Goal: Information Seeking & Learning: Check status

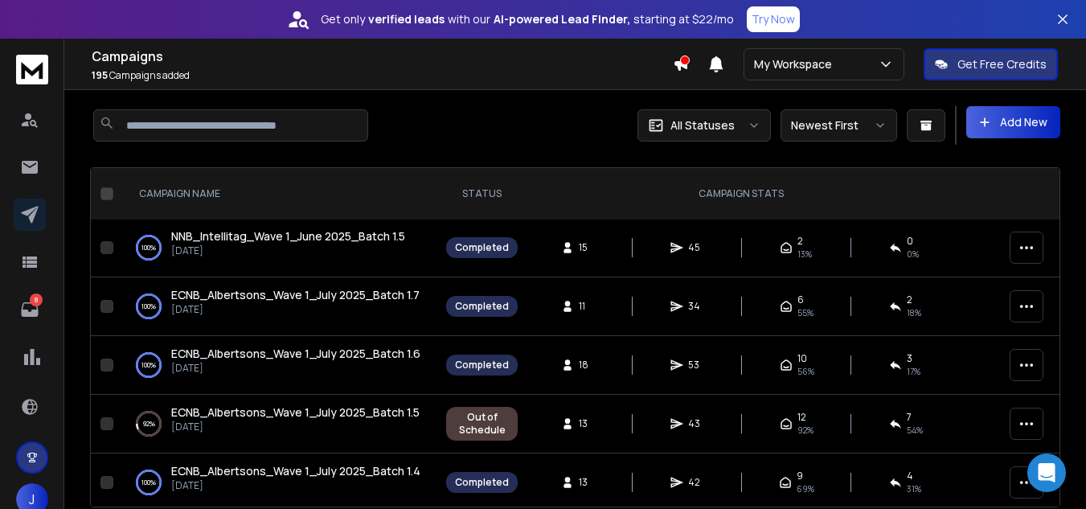
scroll to position [1878, 0]
click at [595, 305] on div "11" at bounding box center [577, 307] width 48 height 13
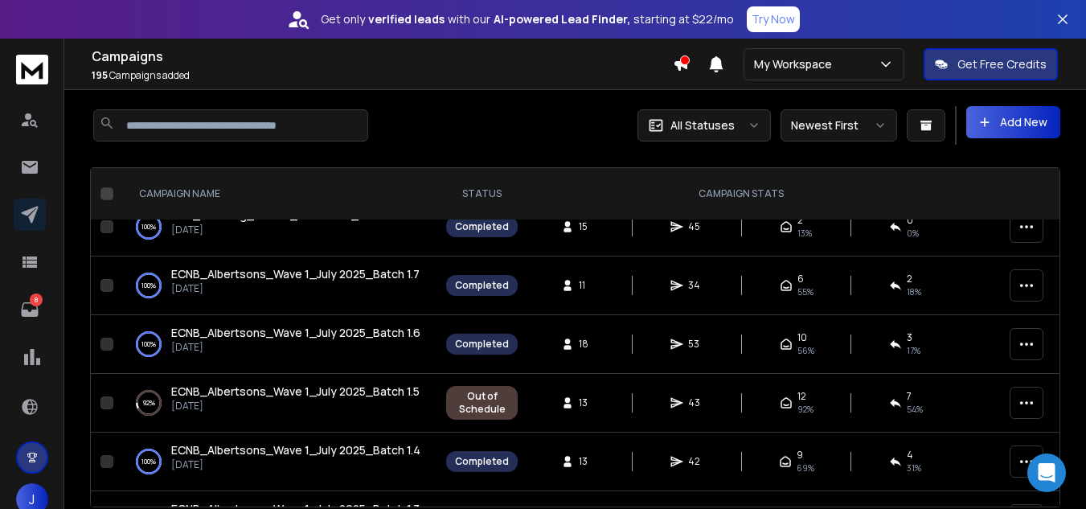
scroll to position [1902, 0]
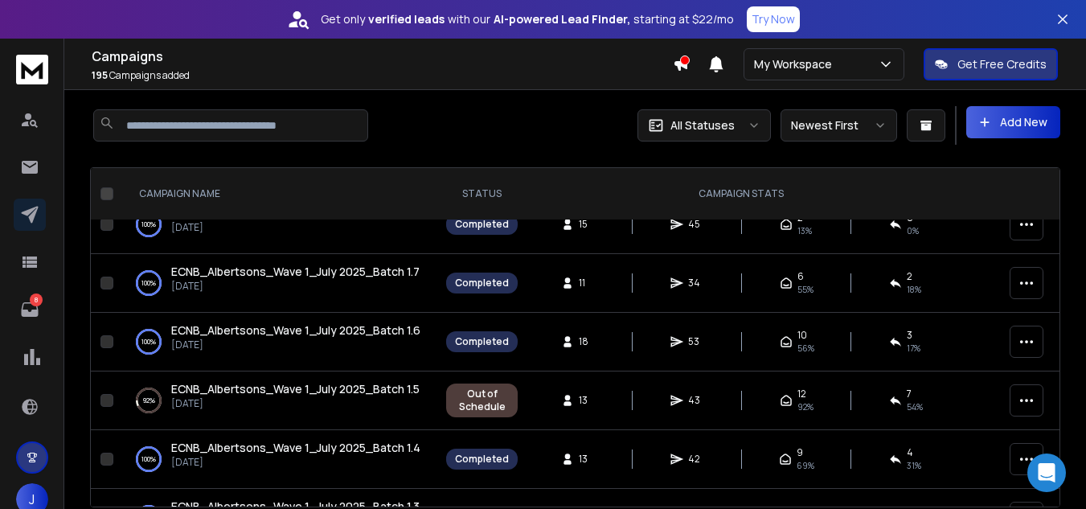
click at [714, 334] on div "18 53 10 56 % 3 17 %" at bounding box center [741, 342] width 402 height 26
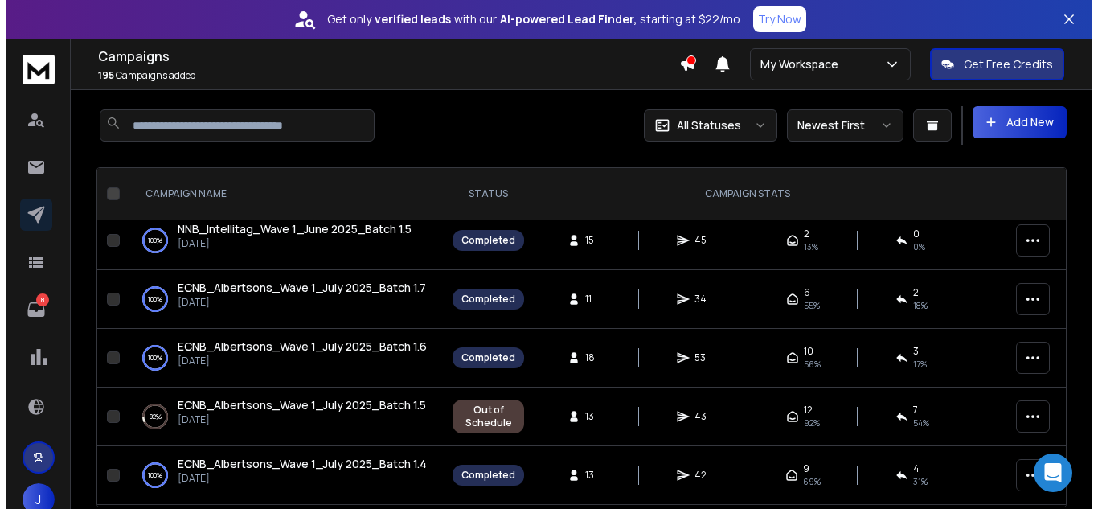
scroll to position [1887, 0]
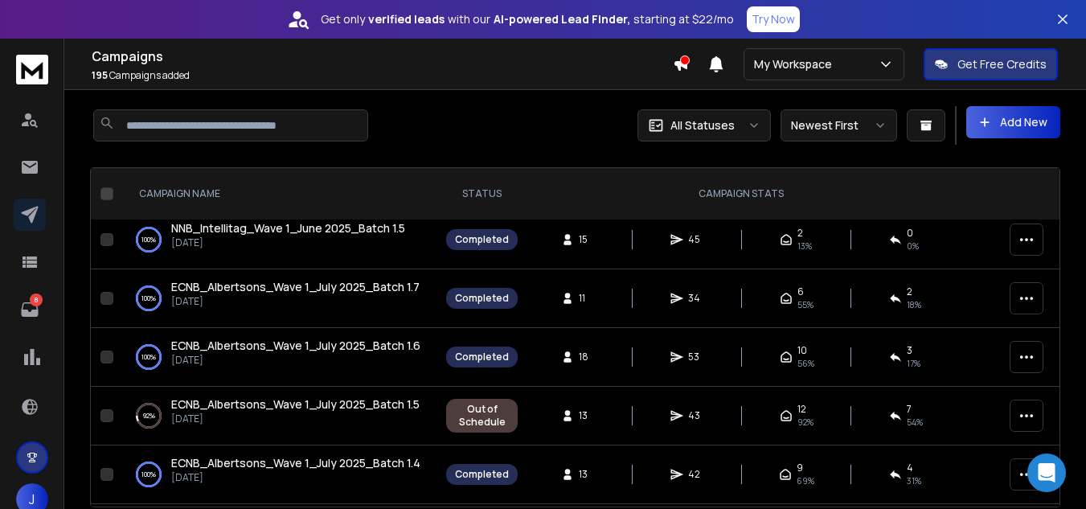
drag, startPoint x: 905, startPoint y: 362, endPoint x: 641, endPoint y: 364, distance: 264.4
click at [641, 364] on div "18 53 10 56 % 3 17 %" at bounding box center [741, 357] width 402 height 26
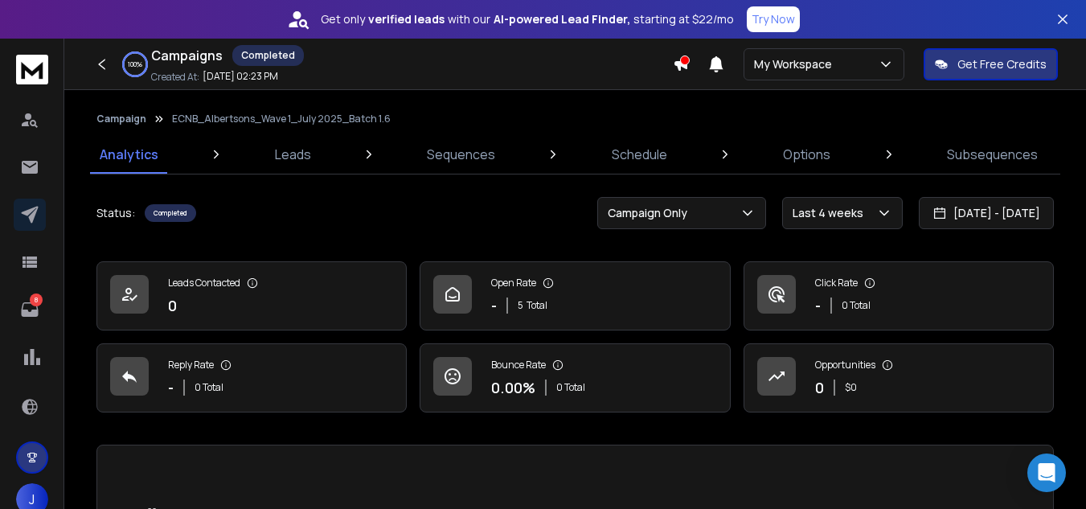
click at [185, 362] on p "Reply Rate" at bounding box center [191, 364] width 46 height 13
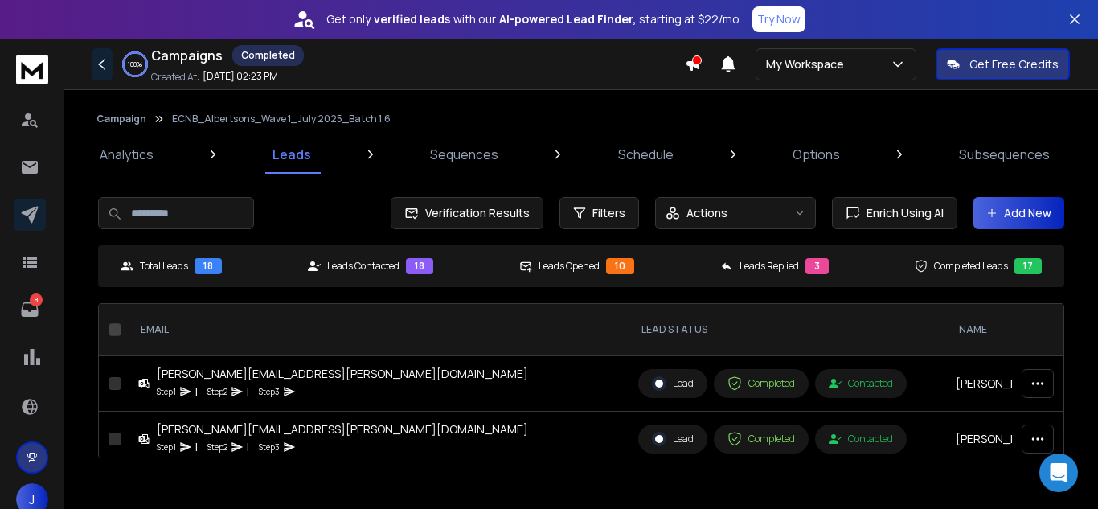
click at [100, 63] on icon at bounding box center [101, 64] width 6 height 10
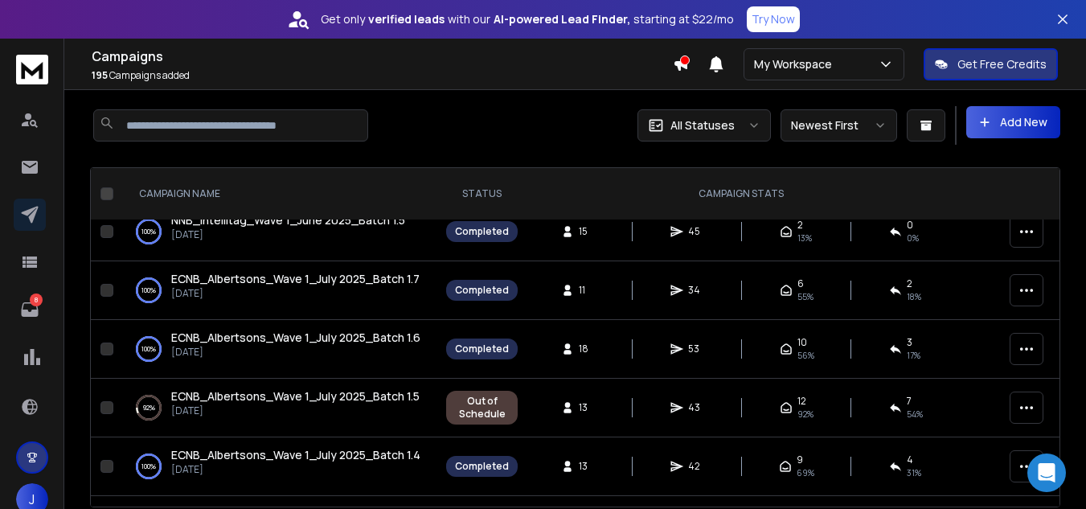
scroll to position [1898, 0]
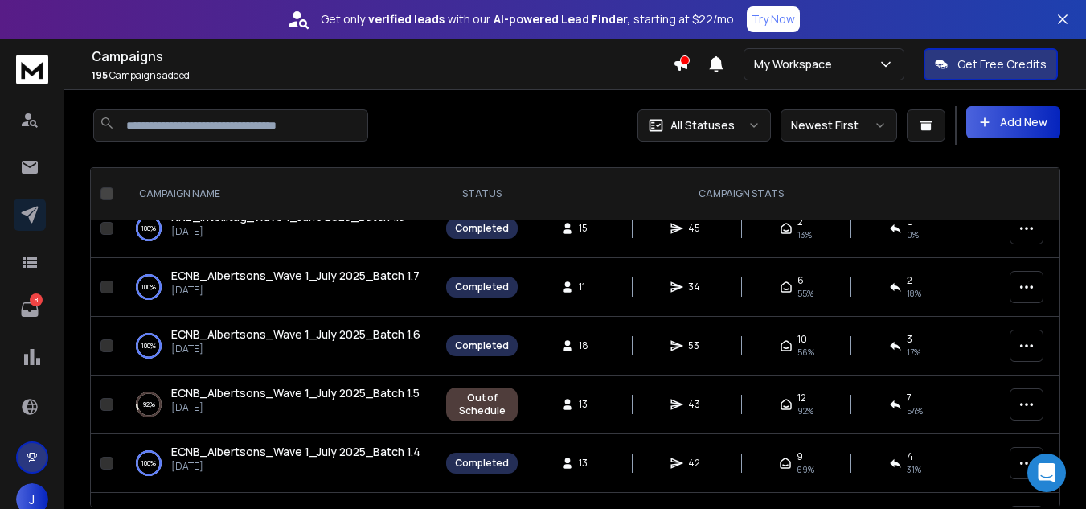
click at [657, 413] on div "13 43 12 92 % 7 54 %" at bounding box center [741, 404] width 402 height 26
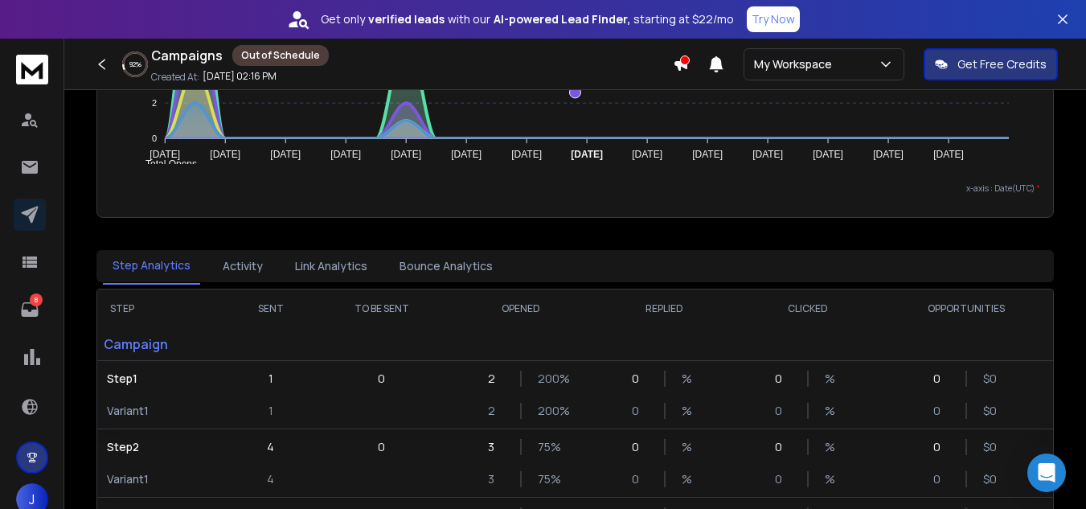
scroll to position [574, 0]
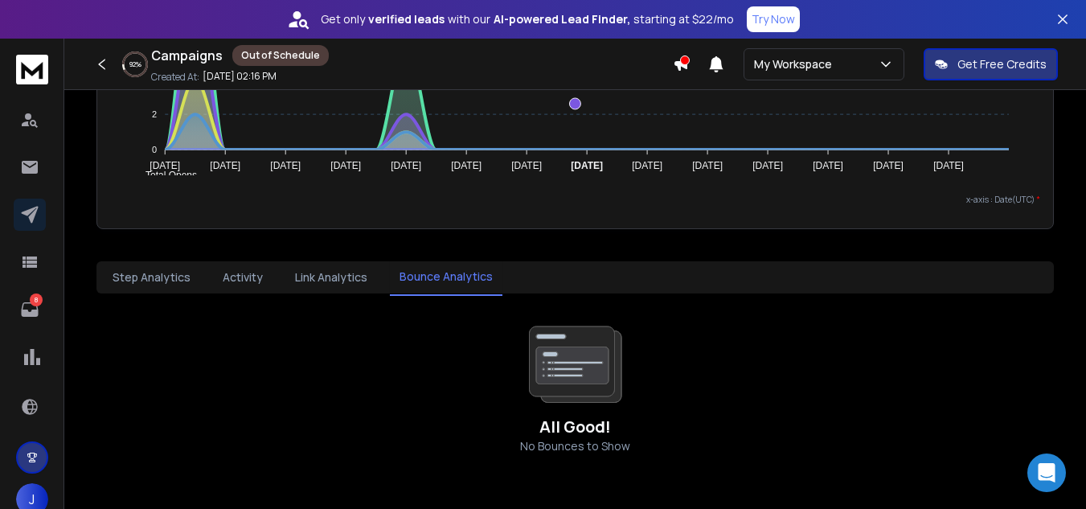
click at [430, 262] on button "Bounce Analytics" at bounding box center [446, 277] width 113 height 37
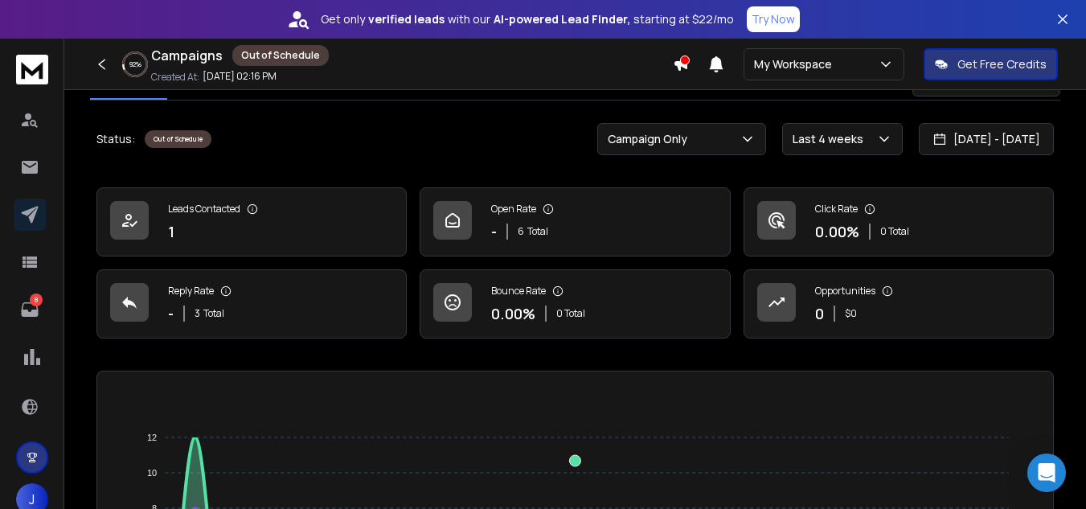
scroll to position [71, 0]
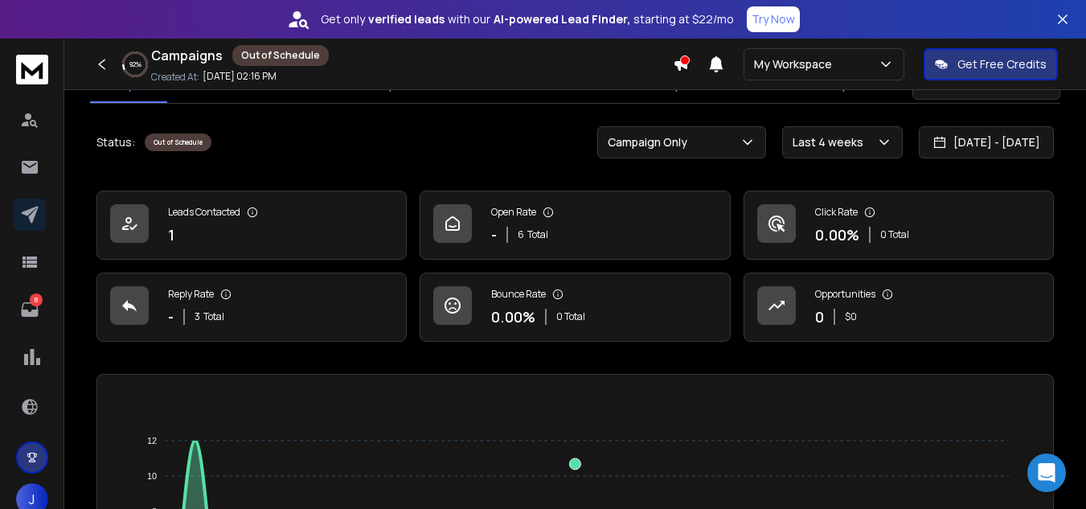
click at [539, 282] on link "Bounce Rate 0.00 % 0 Total" at bounding box center [575, 306] width 310 height 69
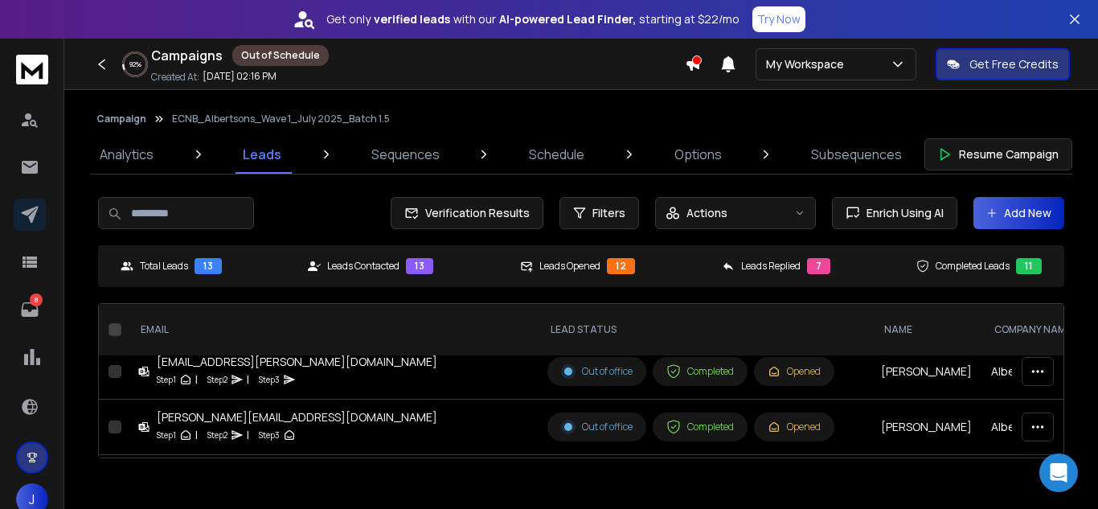
scroll to position [632, 0]
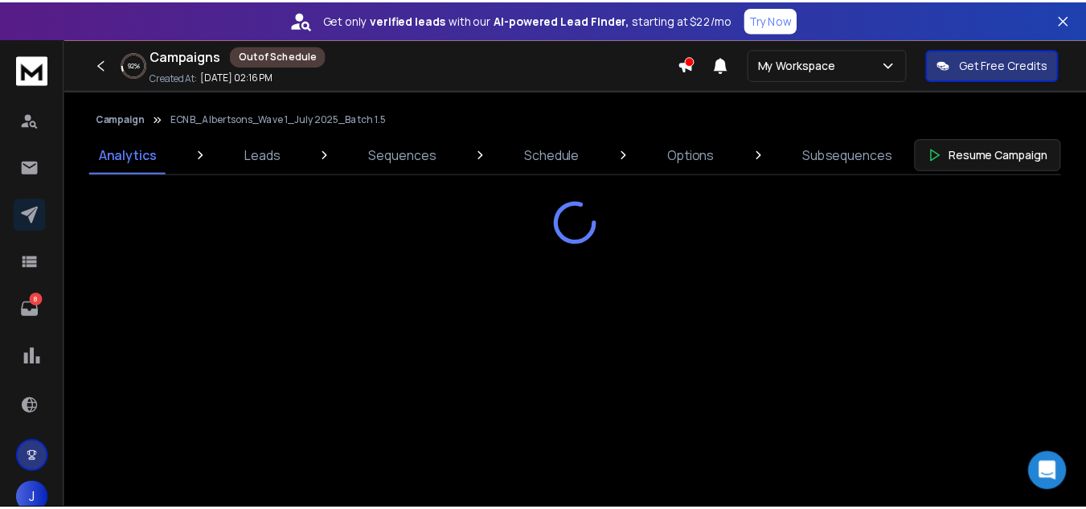
scroll to position [71, 0]
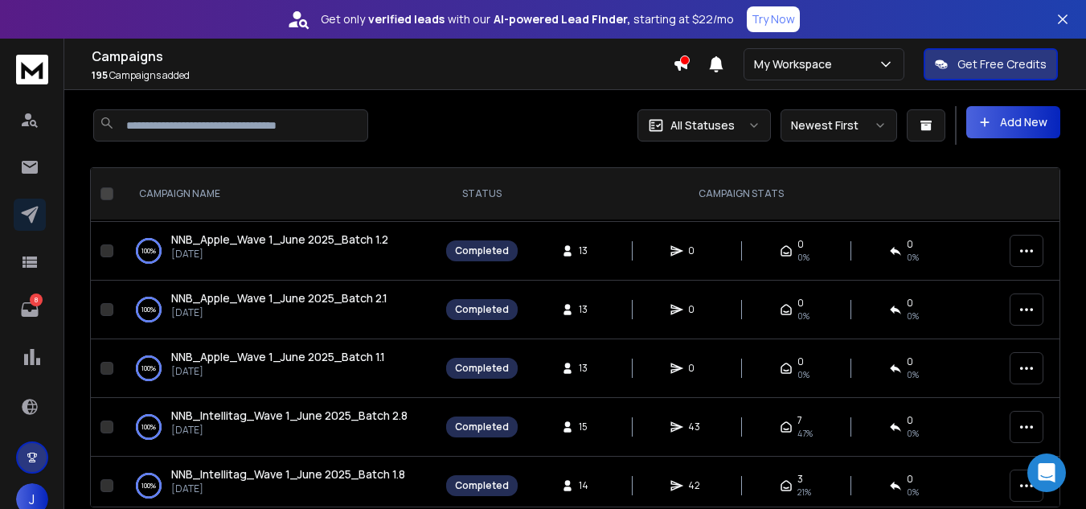
scroll to position [1406, 0]
click at [242, 125] on input at bounding box center [230, 125] width 275 height 32
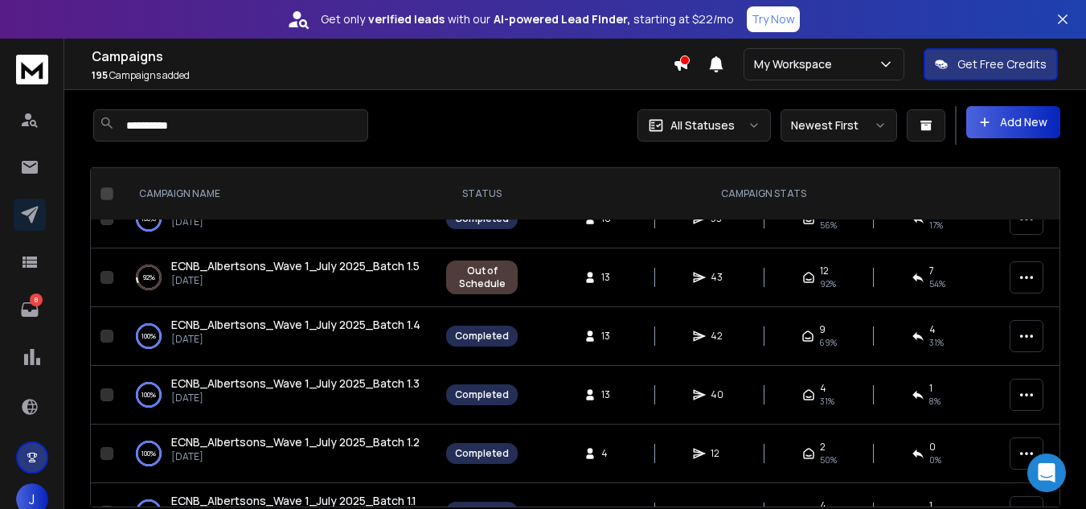
scroll to position [88, 0]
type input "**********"
click at [375, 321] on span "ECNB_Albertsons_Wave 1_July 2025_Batch 1.4" at bounding box center [295, 324] width 249 height 15
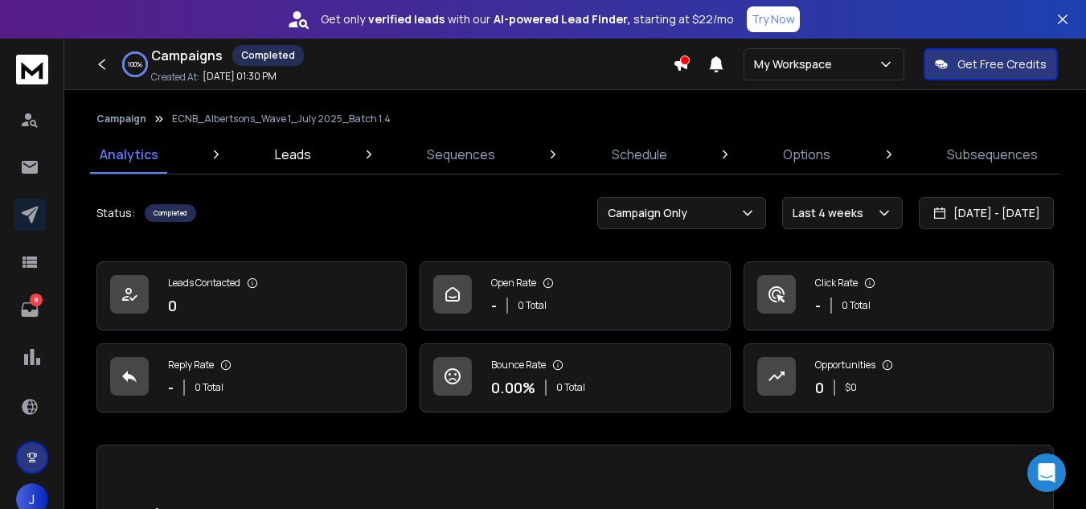
click at [296, 152] on p "Leads" at bounding box center [293, 154] width 36 height 19
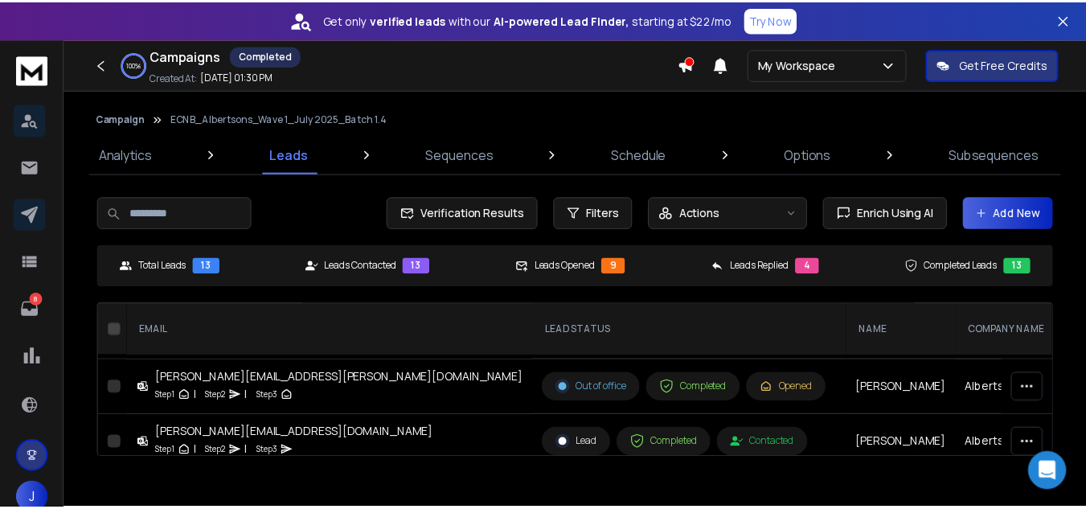
scroll to position [51, 0]
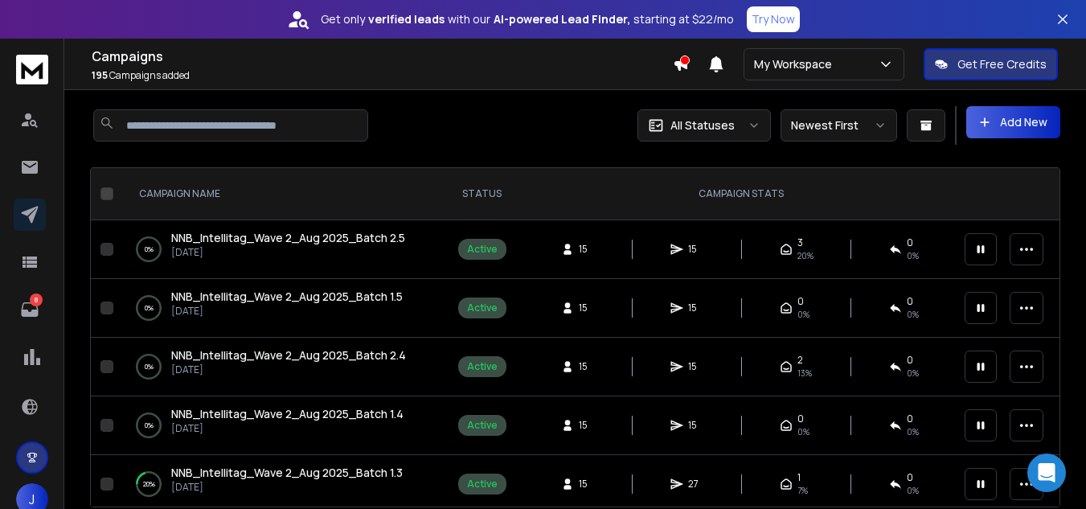
click at [403, 362] on span "NNB_Intellitag_Wave 2_Aug 2025_Batch 2.4" at bounding box center [288, 354] width 235 height 15
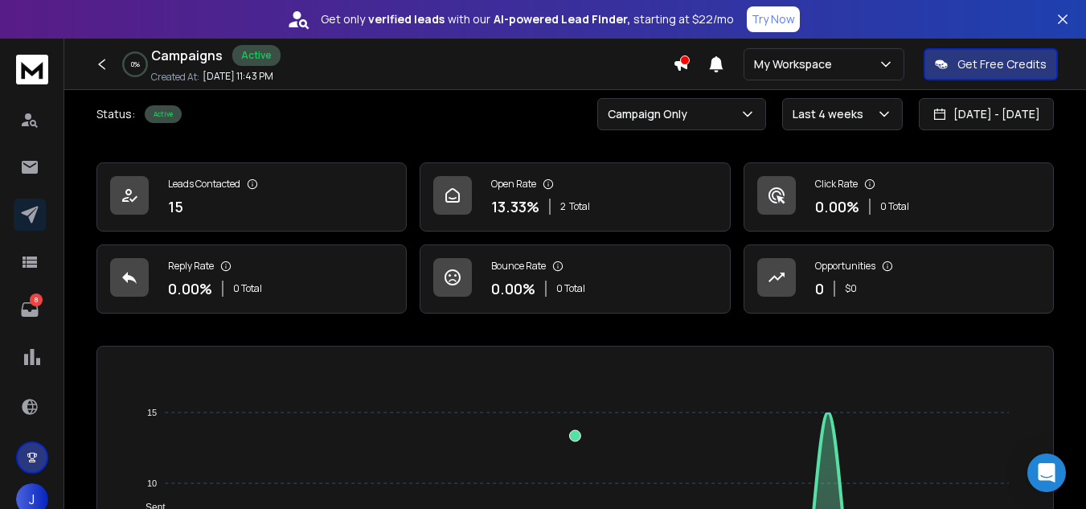
scroll to position [98, 0]
click at [277, 291] on link "Reply Rate 0.00 % 0 Total" at bounding box center [251, 279] width 310 height 69
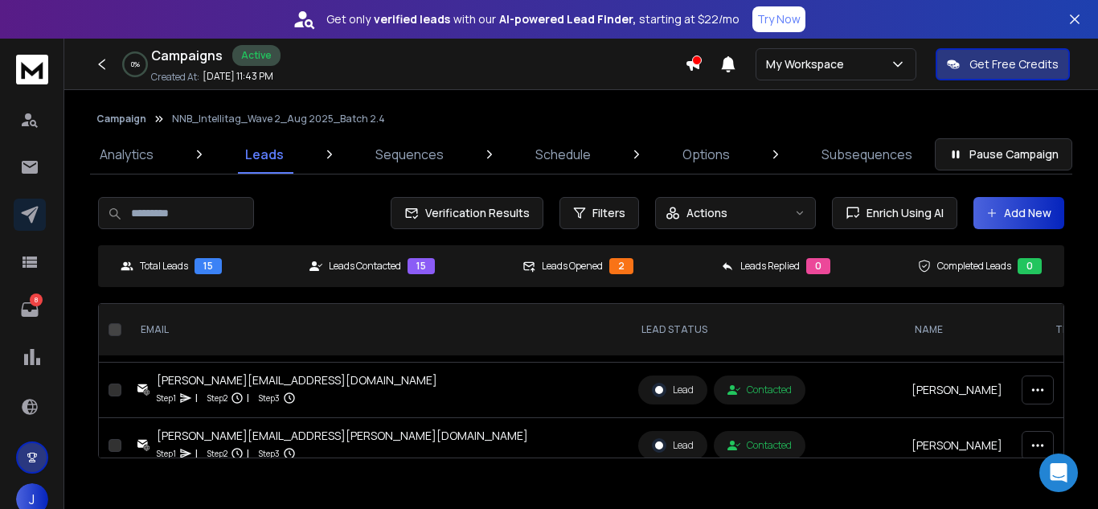
scroll to position [306, 0]
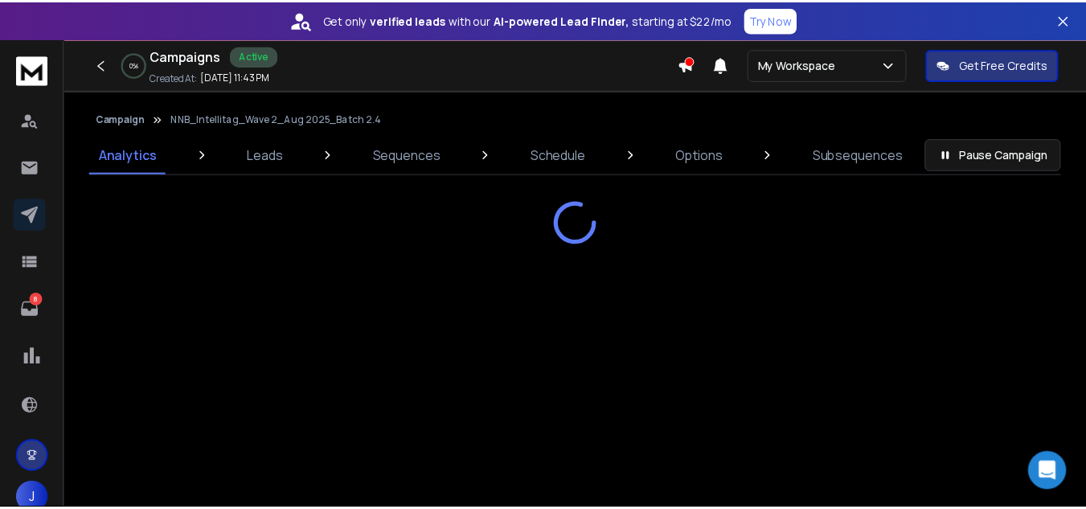
scroll to position [98, 0]
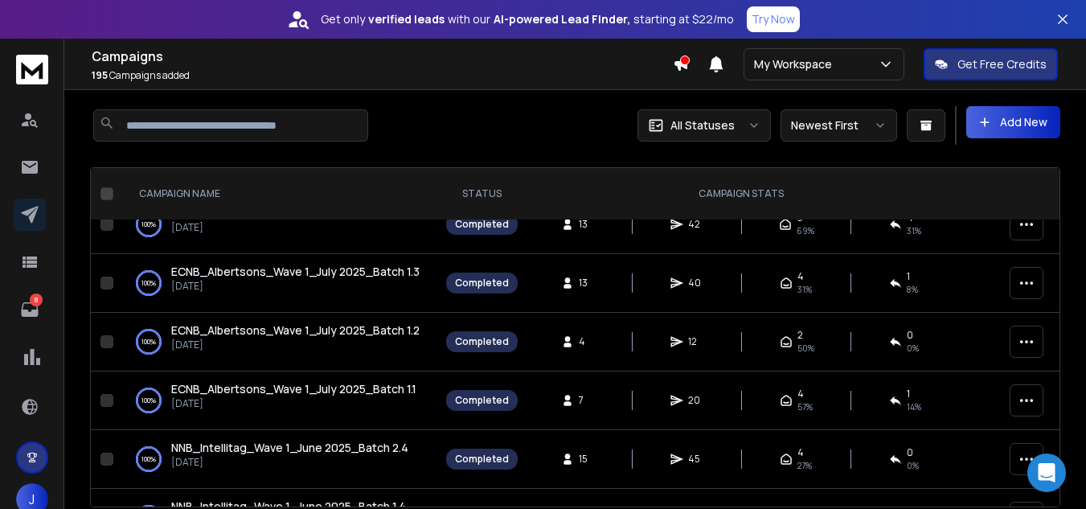
scroll to position [2135, 0]
